Goal: Answer question/provide support: Answer question/provide support

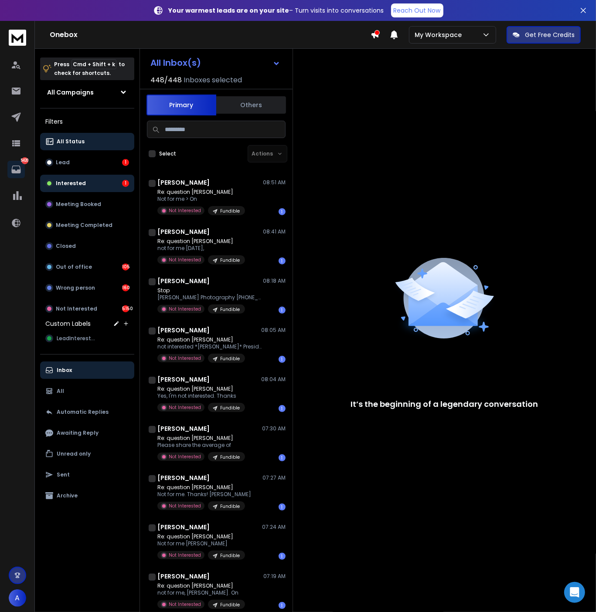
click at [82, 181] on p "Interested" at bounding box center [71, 183] width 30 height 7
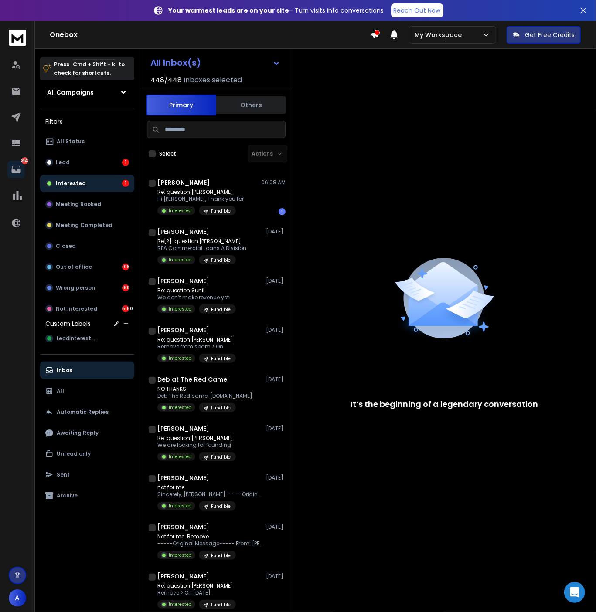
click at [197, 186] on div "Elijah Brown 06:08 AM" at bounding box center [221, 182] width 128 height 9
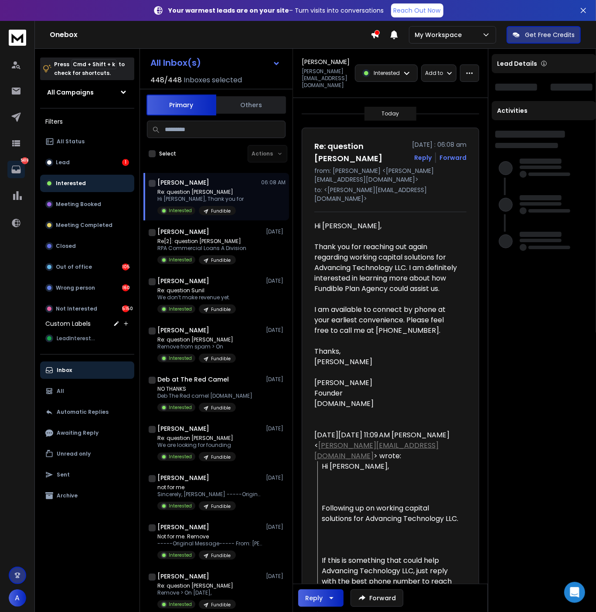
click at [400, 70] on p "Interested" at bounding box center [386, 73] width 26 height 7
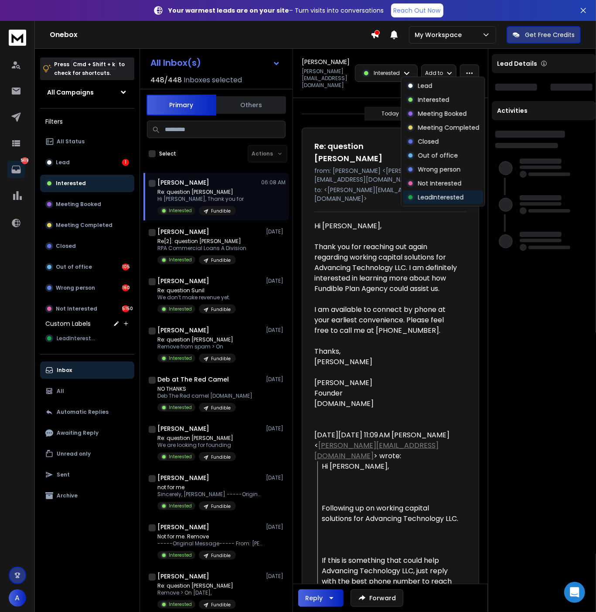
click at [441, 191] on div "LeadInterested" at bounding box center [443, 197] width 80 height 14
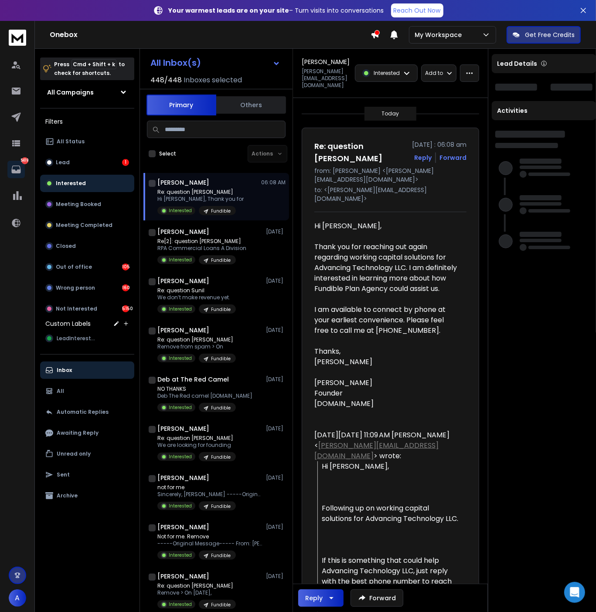
click at [423, 221] on div "Hi Jennifer, Thank you for reaching out again regarding working capital solutio…" at bounding box center [386, 571] width 145 height 701
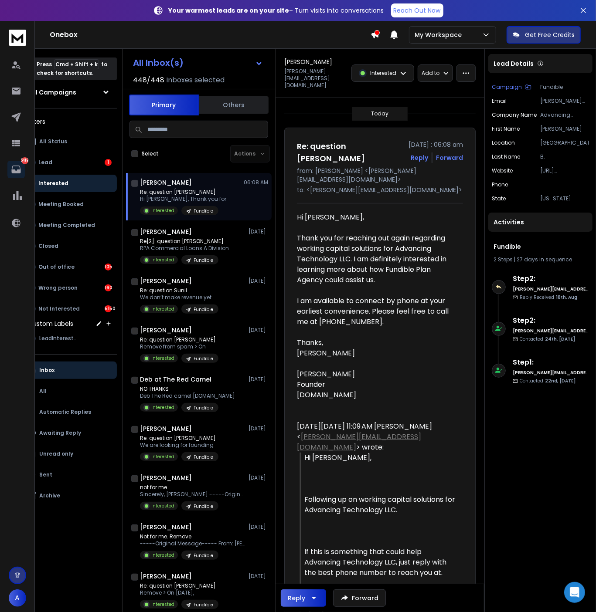
click at [396, 70] on p "Interested" at bounding box center [383, 73] width 26 height 7
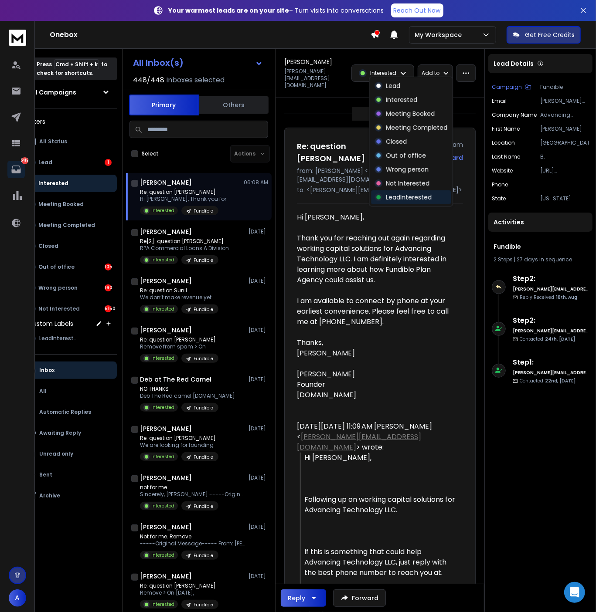
click at [408, 192] on div "LeadInterested" at bounding box center [411, 197] width 80 height 14
